Goal: Check status

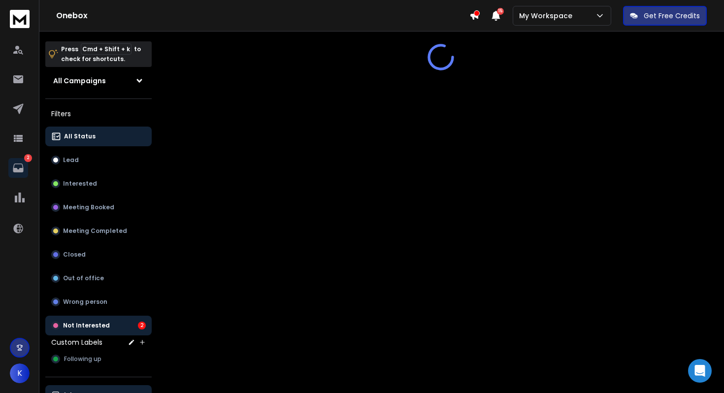
click at [83, 326] on p "Not Interested" at bounding box center [86, 326] width 47 height 8
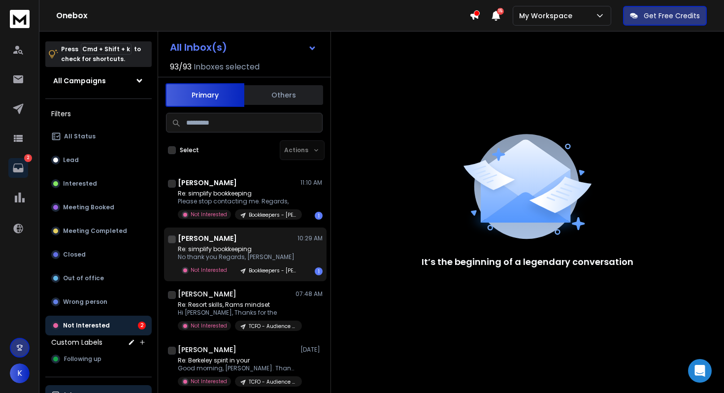
click at [261, 244] on div "Maria DeWitt 10:29 AM Re: simplify bookkeeping No thank you Regards, Maria Not …" at bounding box center [250, 254] width 145 height 42
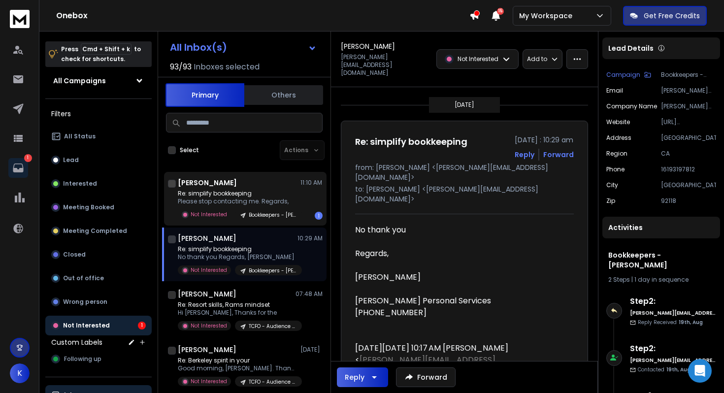
click at [260, 191] on p "Re: simplify bookkeeping" at bounding box center [237, 194] width 118 height 8
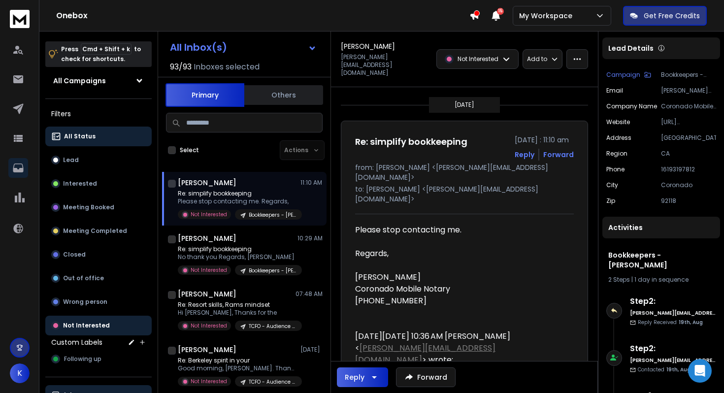
click at [106, 139] on button "All Status" at bounding box center [98, 137] width 106 height 20
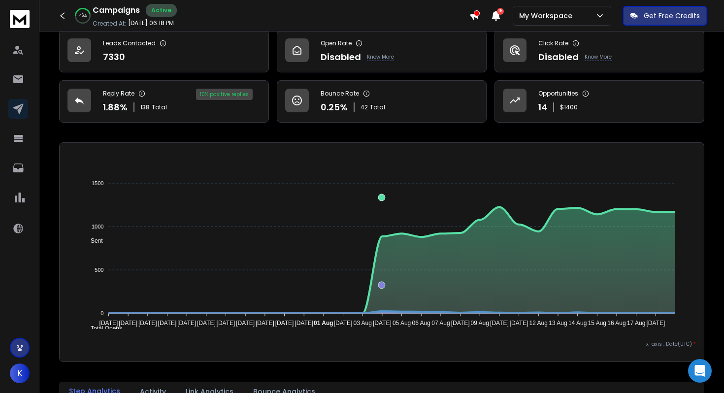
scroll to position [59, 0]
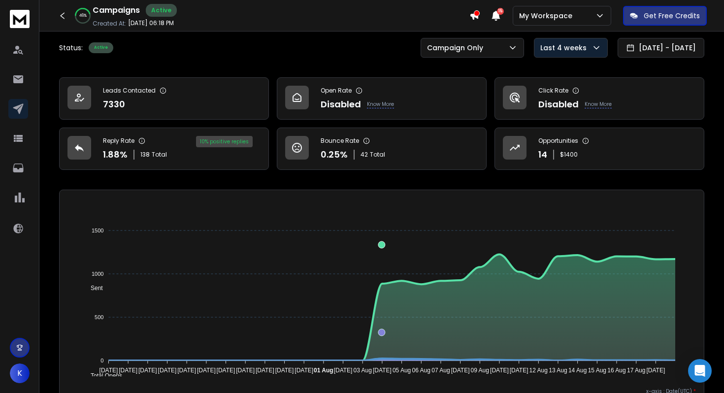
click at [540, 46] on p "Last 4 weeks" at bounding box center [565, 48] width 50 height 10
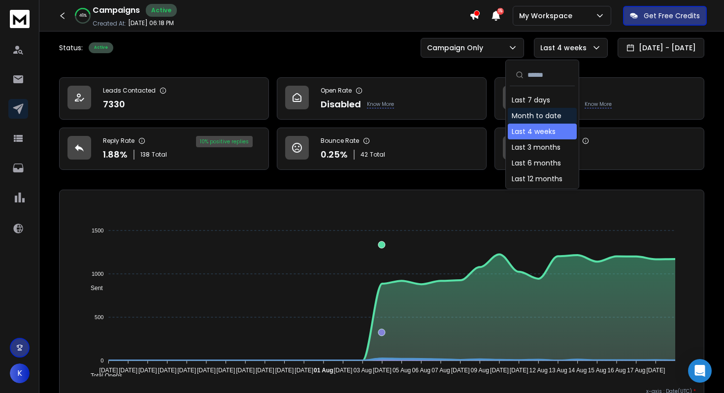
click at [524, 115] on div "Month to date" at bounding box center [537, 116] width 50 height 10
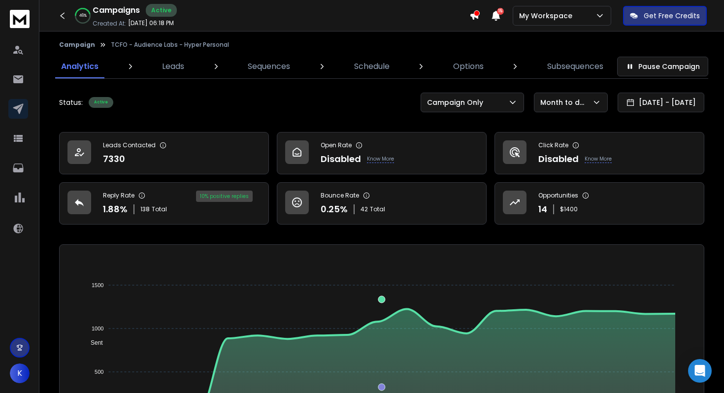
scroll to position [7, 0]
